Goal: Task Accomplishment & Management: Manage account settings

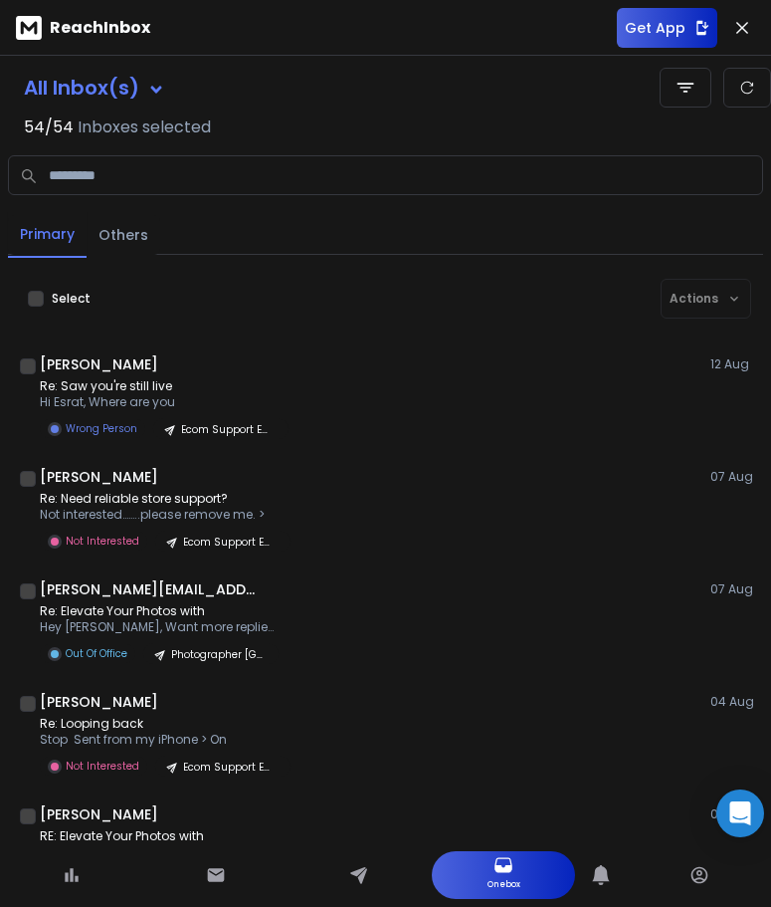
click at [518, 879] on p "Onebox" at bounding box center [504, 885] width 33 height 20
click at [384, 880] on div at bounding box center [360, 875] width 144 height 48
click at [365, 876] on icon at bounding box center [359, 875] width 20 height 20
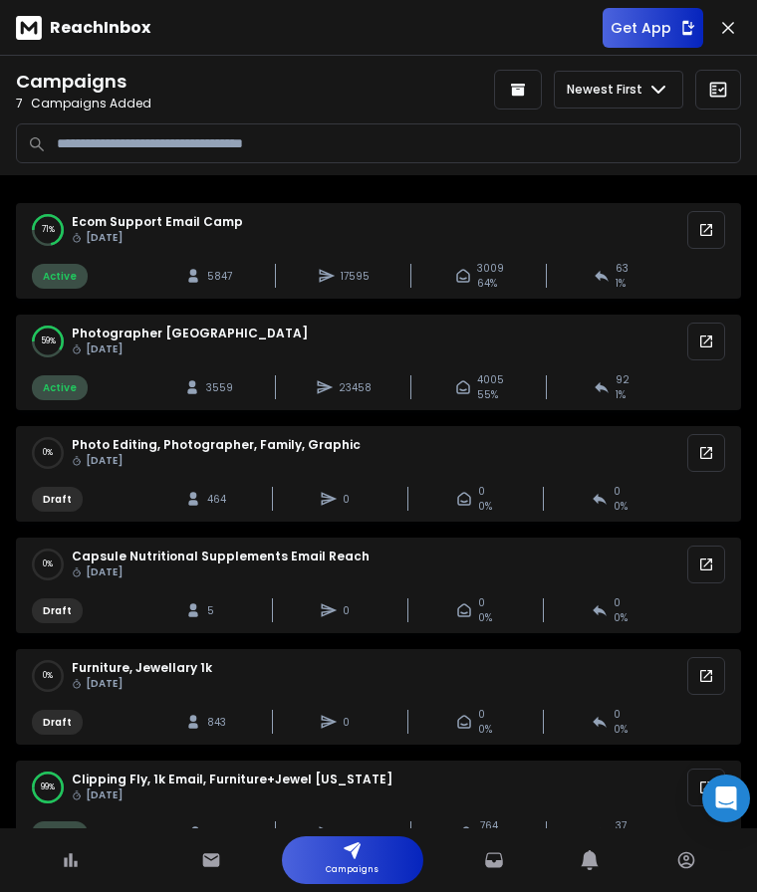
click at [143, 337] on span "Photographer USA 4 months ago" at bounding box center [190, 342] width 236 height 32
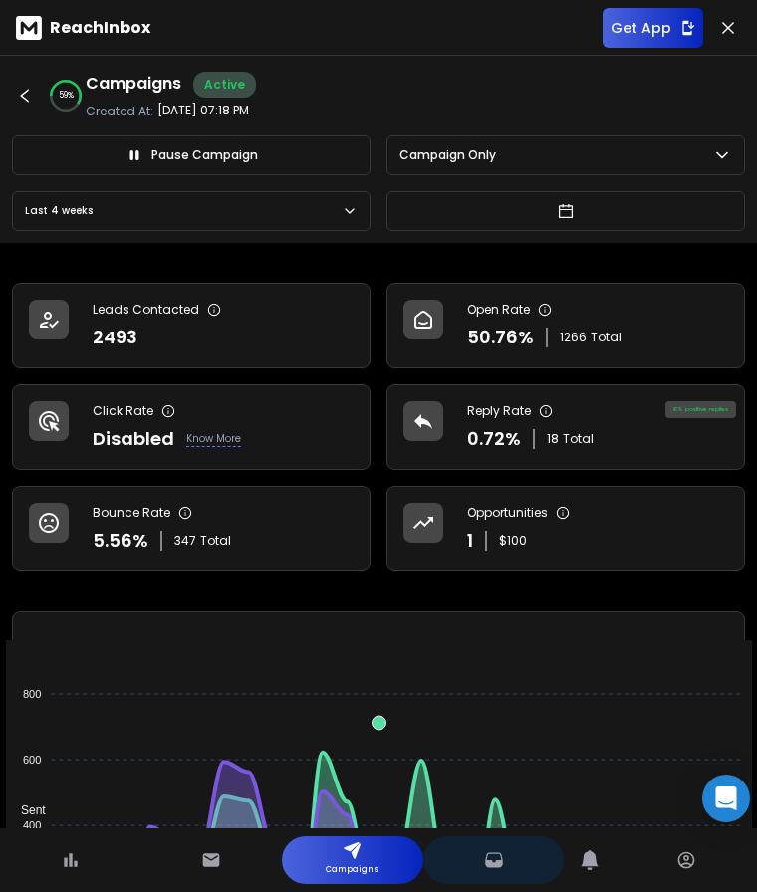
click at [494, 846] on div at bounding box center [493, 860] width 141 height 48
click at [117, 518] on p "Bounce Rate" at bounding box center [132, 513] width 78 height 16
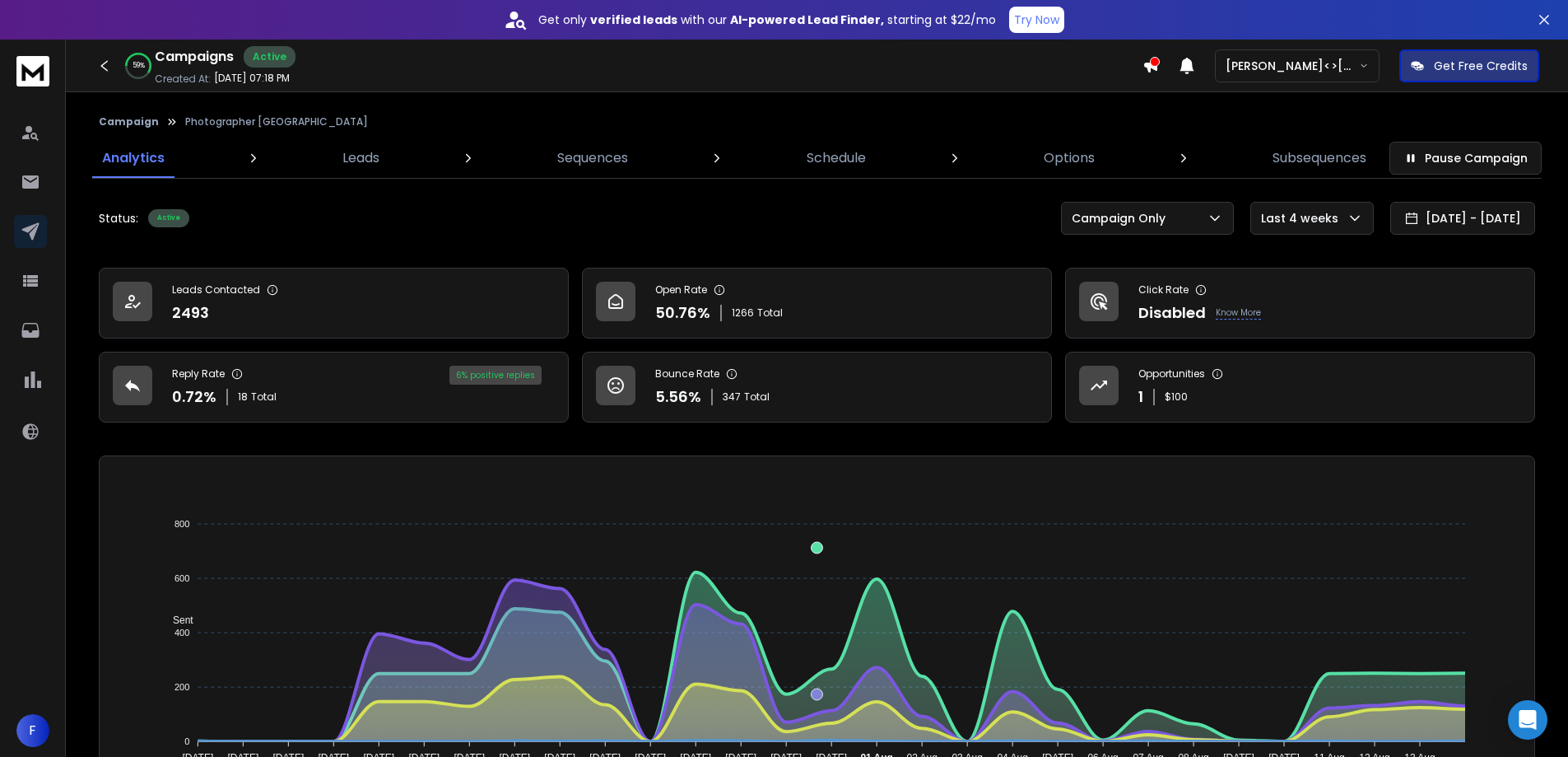
click at [214, 382] on div "Reply Rate 0.72 % 18 Total" at bounding box center [224, 387] width 104 height 43
click at [689, 385] on div "Bounce Rate 5.56 % 347 Total" at bounding box center [712, 387] width 114 height 43
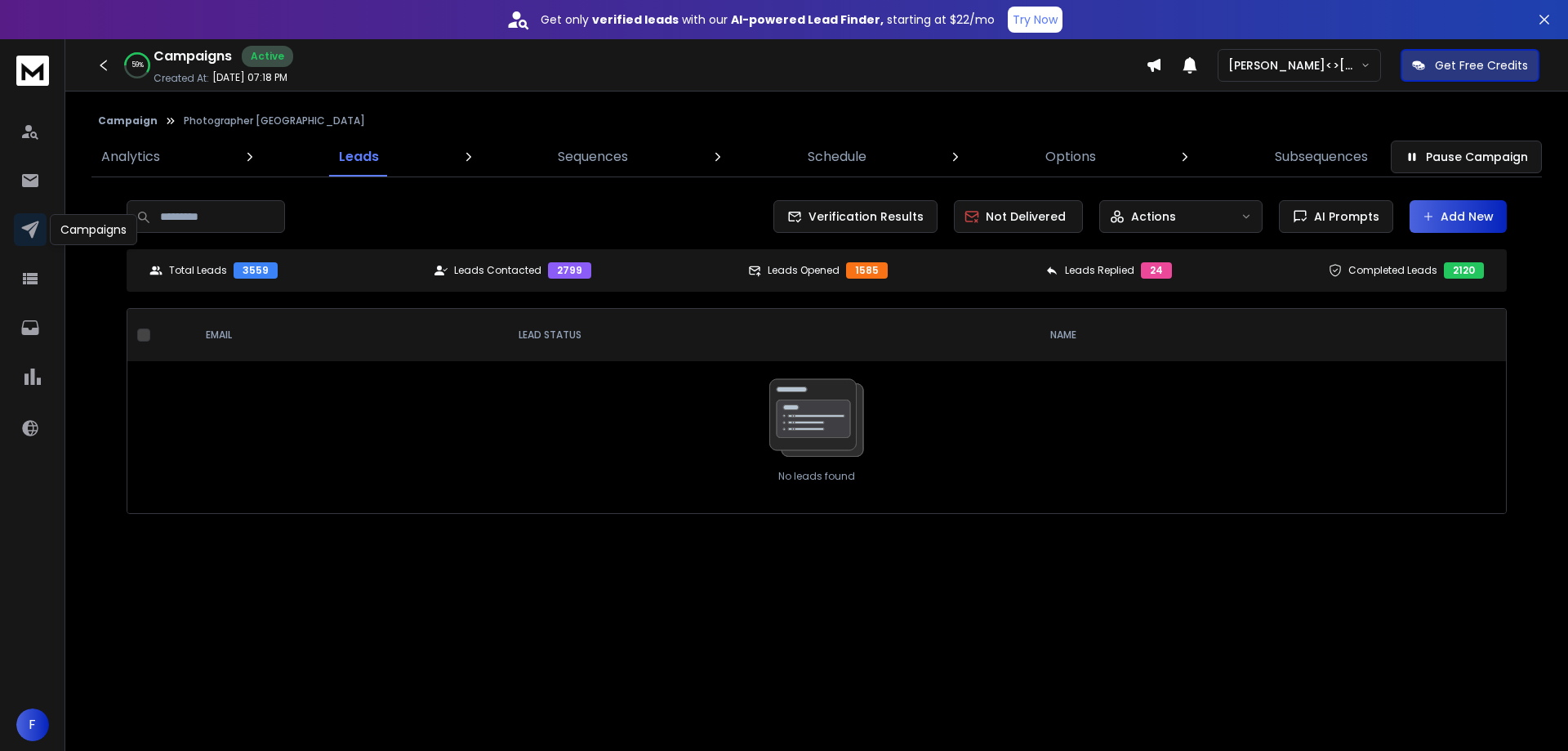
click at [38, 231] on icon at bounding box center [30, 230] width 20 height 20
